Goal: Task Accomplishment & Management: Manage account settings

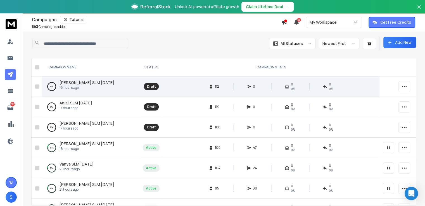
click at [79, 82] on span "[PERSON_NAME] SLM [DATE]" at bounding box center [87, 82] width 55 height 5
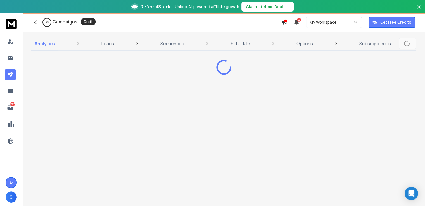
click at [74, 83] on div at bounding box center [224, 161] width 381 height 206
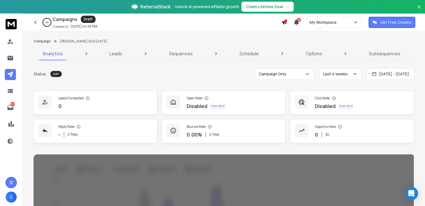
click at [168, 46] on div "Campaign [PERSON_NAME] SLM [DATE] Analytics Leads Sequences Schedule Options Su…" at bounding box center [223, 49] width 385 height 24
click at [174, 53] on p "Sequences" at bounding box center [181, 53] width 24 height 7
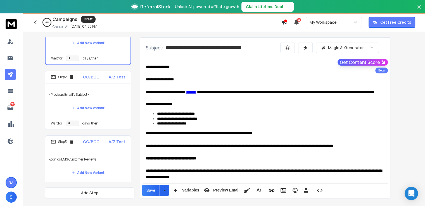
scroll to position [33, 0]
click at [391, 86] on div "**********" at bounding box center [224, 117] width 358 height 161
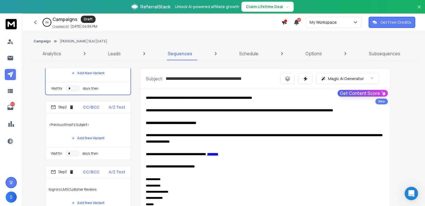
scroll to position [31, 0]
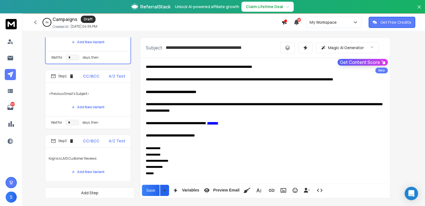
click at [116, 97] on p "<Previous Email's Subject>" at bounding box center [88, 94] width 79 height 16
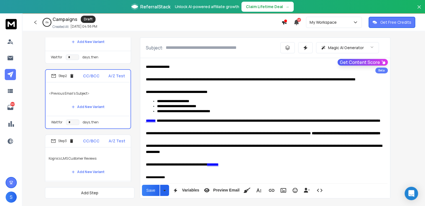
scroll to position [48, 0]
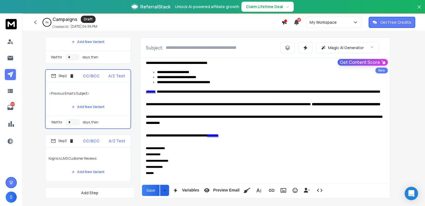
click at [112, 158] on p "Kognics LMS Customer Reviews" at bounding box center [88, 159] width 79 height 16
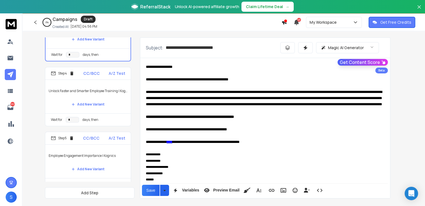
scroll to position [175, 0]
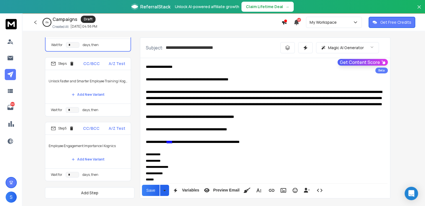
click at [117, 89] on div "Add New Variant" at bounding box center [88, 94] width 79 height 11
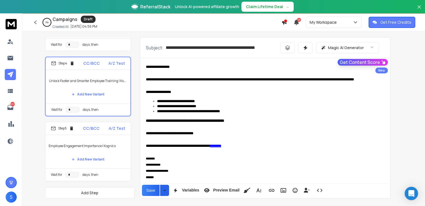
click at [124, 147] on p "Employee Engagement Importance | Kognics" at bounding box center [88, 146] width 79 height 16
type input "**********"
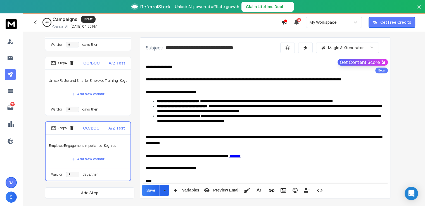
click at [390, 115] on div "**********" at bounding box center [265, 120] width 250 height 124
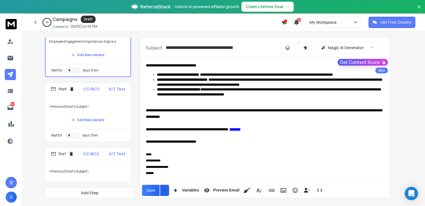
scroll to position [284, 0]
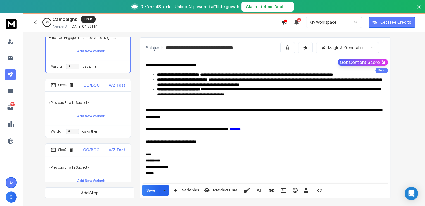
click at [116, 117] on div "Add New Variant" at bounding box center [88, 116] width 79 height 11
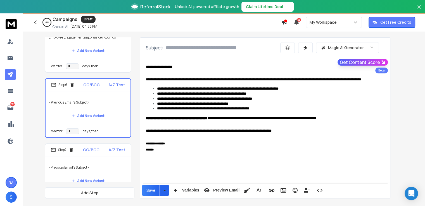
click at [118, 162] on p "<Previous Email's Subject>" at bounding box center [88, 168] width 79 height 16
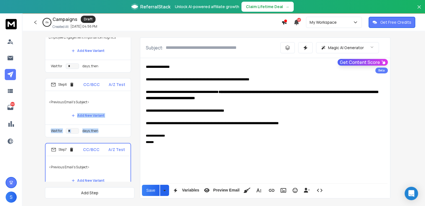
drag, startPoint x: 134, startPoint y: 112, endPoint x: 134, endPoint y: 138, distance: 26.0
click at [134, 138] on div "Step 1 CC/BCC A/Z Test Smarter and Simpler Learning with Kognics LMS Add New Va…" at bounding box center [90, 109] width 90 height 145
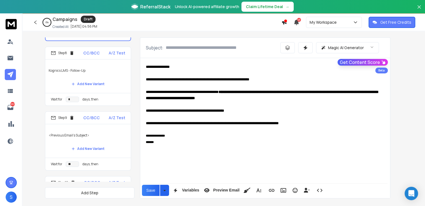
scroll to position [448, 0]
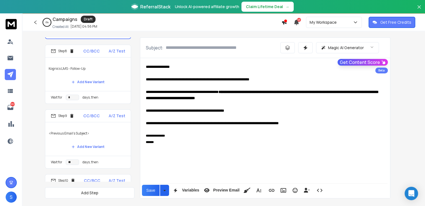
click at [121, 93] on div "Wait for * days, then" at bounding box center [88, 97] width 86 height 13
type input "**********"
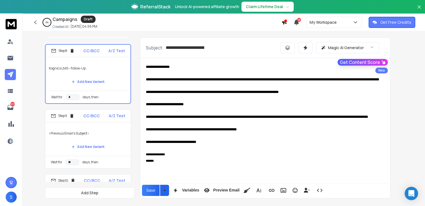
click at [115, 137] on p "<Previous Email's Subject>" at bounding box center [88, 134] width 79 height 16
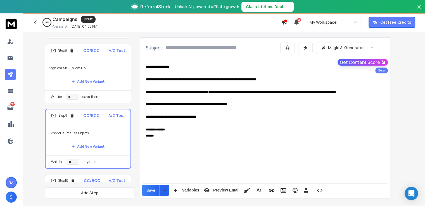
scroll to position [484, 0]
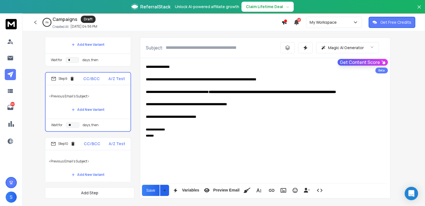
click at [122, 165] on p "<Previous Email's Subject>" at bounding box center [88, 162] width 79 height 16
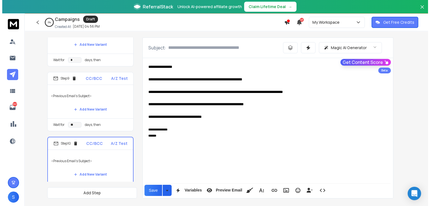
scroll to position [0, 0]
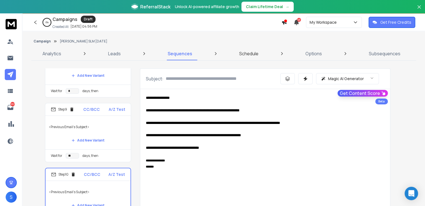
click at [253, 54] on p "Schedule" at bounding box center [248, 53] width 19 height 7
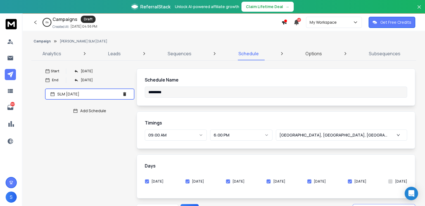
click at [314, 56] on p "Options" at bounding box center [314, 53] width 17 height 7
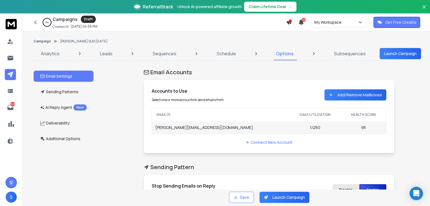
click at [276, 199] on button "Launch Campaign" at bounding box center [284, 197] width 50 height 11
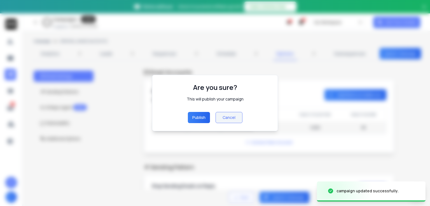
click at [200, 116] on button "Publish" at bounding box center [199, 117] width 22 height 11
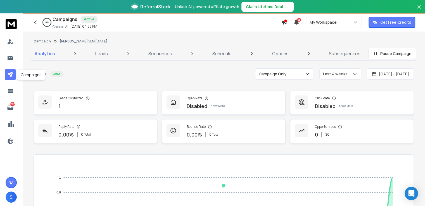
click at [13, 72] on link at bounding box center [10, 74] width 11 height 11
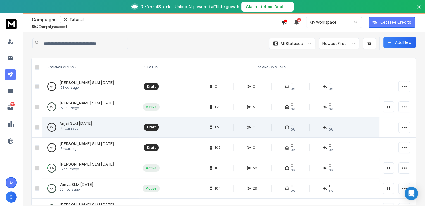
click at [74, 123] on span "Anjali SLM [DATE]" at bounding box center [76, 123] width 33 height 5
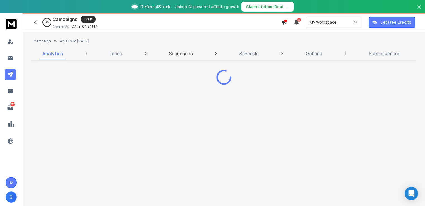
click at [176, 55] on p "Sequences" at bounding box center [181, 53] width 24 height 7
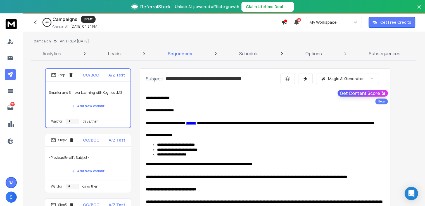
scroll to position [79, 0]
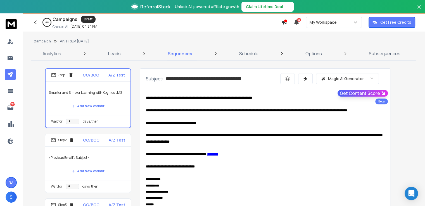
click at [117, 151] on p "<Previous Email's Subject>" at bounding box center [88, 158] width 79 height 16
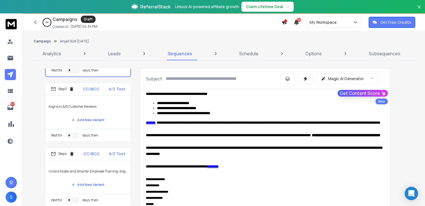
scroll to position [123, 0]
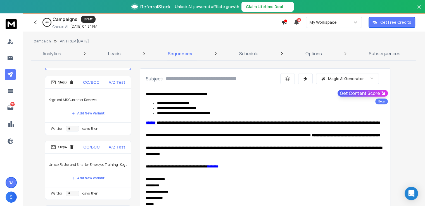
click at [119, 120] on div "Kognics LMS Customer Reviews Add New Variant" at bounding box center [88, 106] width 86 height 34
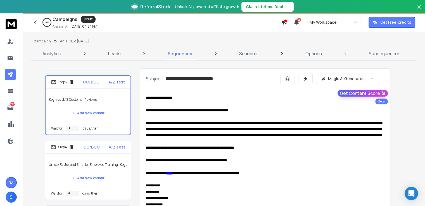
click at [114, 168] on p "Unlock Faster and Smarter Employee Training | Kognics" at bounding box center [88, 165] width 79 height 16
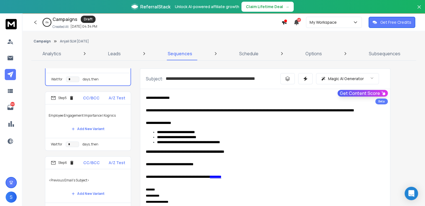
scroll to position [248, 0]
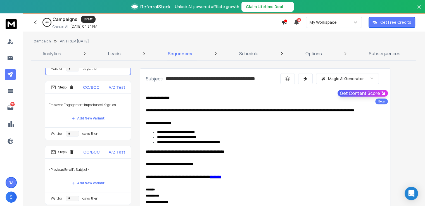
click at [115, 120] on div "Add New Variant" at bounding box center [88, 118] width 79 height 11
type input "**********"
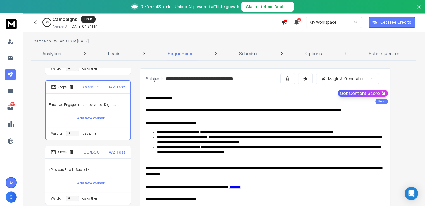
scroll to position [34, 0]
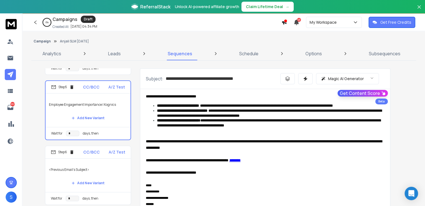
click at [112, 163] on p "<Previous Email's Subject>" at bounding box center [88, 170] width 79 height 16
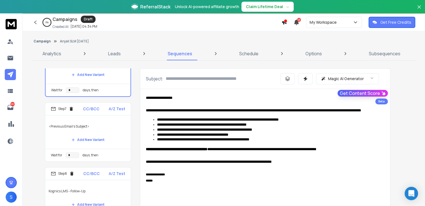
scroll to position [359, 0]
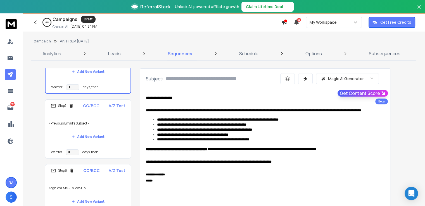
click at [113, 149] on div "Wait for * days, then" at bounding box center [88, 152] width 86 height 13
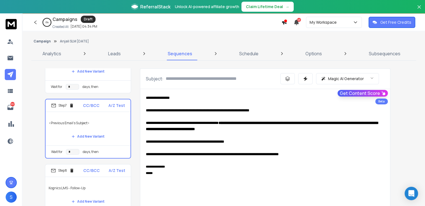
click at [118, 181] on p "Kognics LMS - Follow-Up" at bounding box center [88, 189] width 79 height 16
type input "**********"
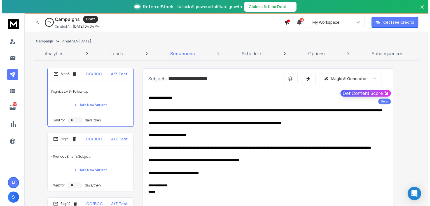
scroll to position [484, 0]
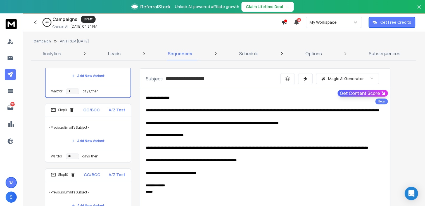
click at [116, 152] on div "Wait for ** days, then" at bounding box center [88, 156] width 86 height 13
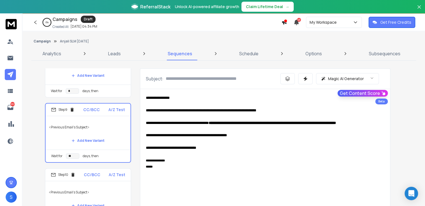
click at [117, 190] on p "<Previous Email's Subject>" at bounding box center [88, 193] width 79 height 16
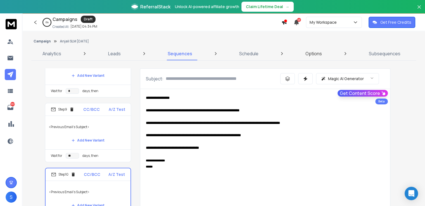
click at [315, 55] on p "Options" at bounding box center [314, 53] width 17 height 7
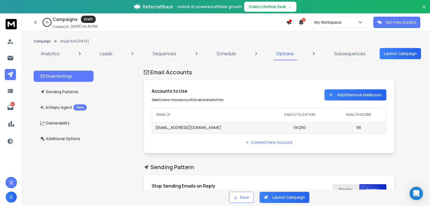
click at [273, 198] on button "Launch Campaign" at bounding box center [284, 197] width 50 height 11
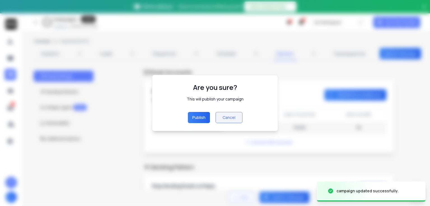
click at [199, 118] on button "Publish" at bounding box center [199, 117] width 22 height 11
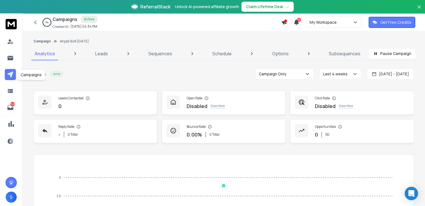
click at [9, 79] on link at bounding box center [10, 74] width 11 height 11
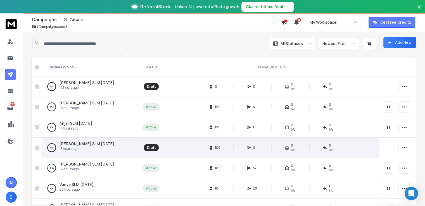
click at [70, 143] on span "[PERSON_NAME] SLM [DATE]" at bounding box center [87, 143] width 55 height 5
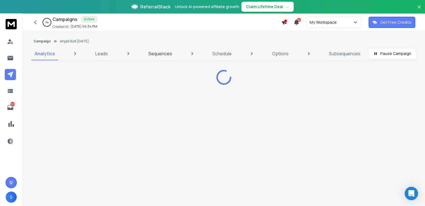
click at [163, 53] on p "Sequences" at bounding box center [161, 53] width 24 height 7
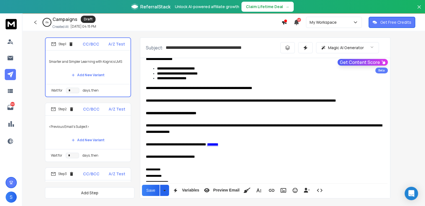
scroll to position [70, 0]
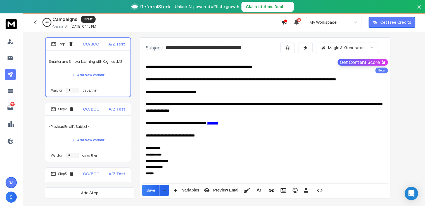
click at [111, 129] on p "<Previous Email's Subject>" at bounding box center [88, 127] width 79 height 16
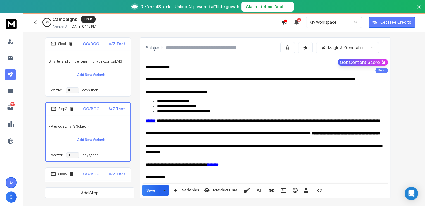
scroll to position [48, 0]
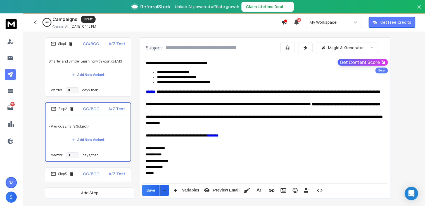
click at [105, 174] on div "Step 3 CC/BCC A/Z Test" at bounding box center [88, 174] width 86 height 13
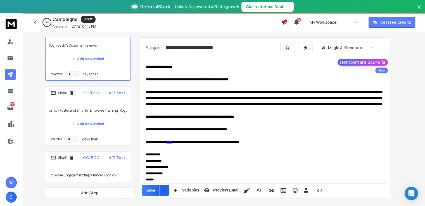
scroll to position [156, 0]
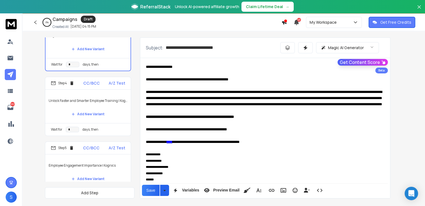
click at [118, 120] on div "Unlock Faster and Smarter Employee Training | Kognics Add New Variant" at bounding box center [88, 107] width 86 height 34
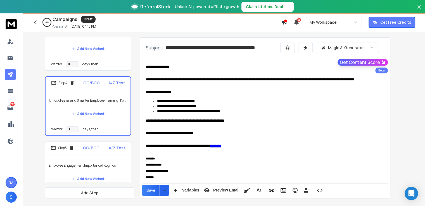
click at [116, 159] on p "Employee Engagement Importance | Kognics" at bounding box center [88, 166] width 79 height 16
type input "**********"
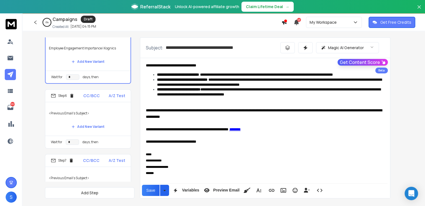
scroll to position [275, 0]
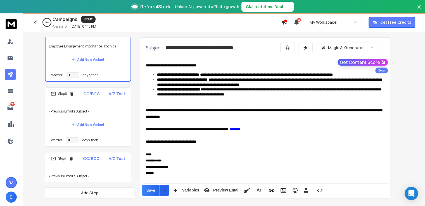
click at [110, 122] on div "Add New Variant" at bounding box center [88, 124] width 79 height 11
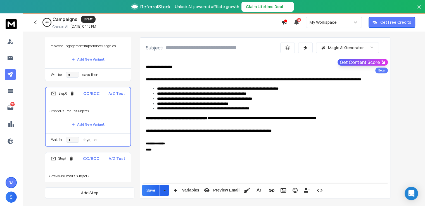
click at [109, 172] on p "<Previous Email's Subject>" at bounding box center [88, 177] width 79 height 16
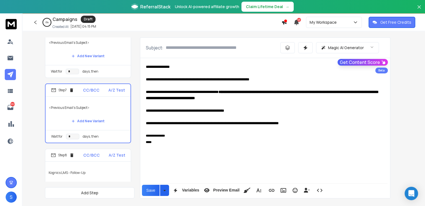
scroll to position [385, 0]
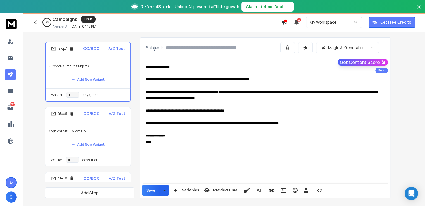
click at [118, 130] on p "Kognics LMS - Follow-Up" at bounding box center [88, 132] width 79 height 16
type input "**********"
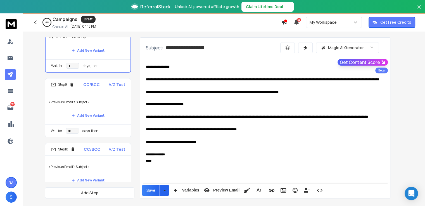
scroll to position [484, 0]
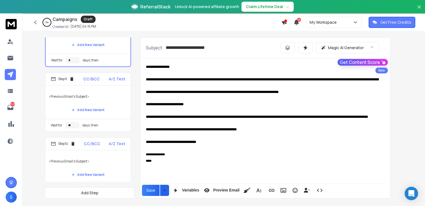
click at [116, 119] on div "Wait for ** days, then" at bounding box center [88, 125] width 86 height 13
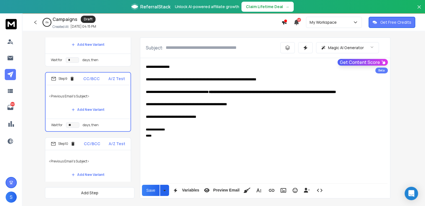
click at [112, 157] on p "<Previous Email's Subject>" at bounding box center [88, 162] width 79 height 16
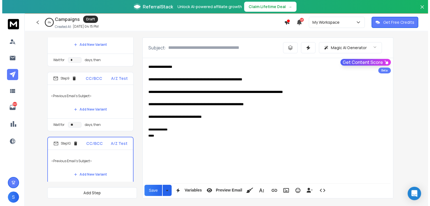
scroll to position [0, 0]
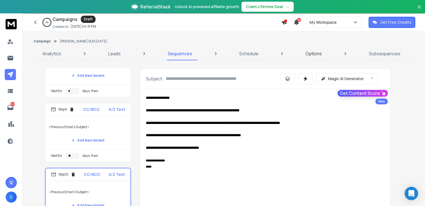
click at [322, 51] on p "Options" at bounding box center [314, 53] width 17 height 7
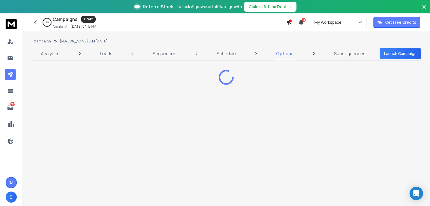
click at [314, 57] on div "Analytics Leads Sequences Schedule Options Subsequences" at bounding box center [203, 53] width 344 height 13
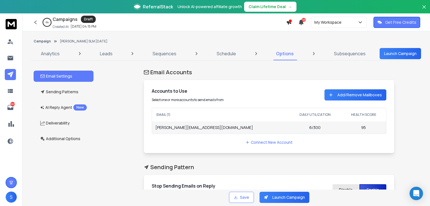
click at [278, 196] on button "Launch Campaign" at bounding box center [284, 197] width 50 height 11
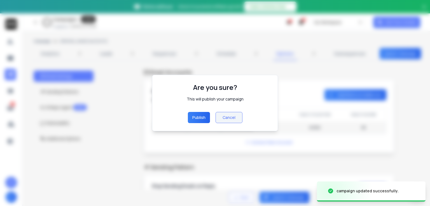
click at [200, 123] on button "Publish" at bounding box center [199, 117] width 22 height 11
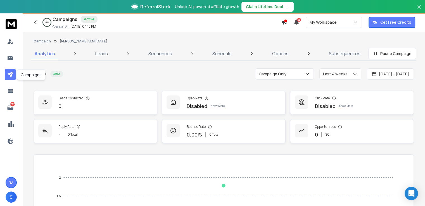
click at [13, 73] on link at bounding box center [10, 74] width 11 height 11
